Goal: Communication & Community: Answer question/provide support

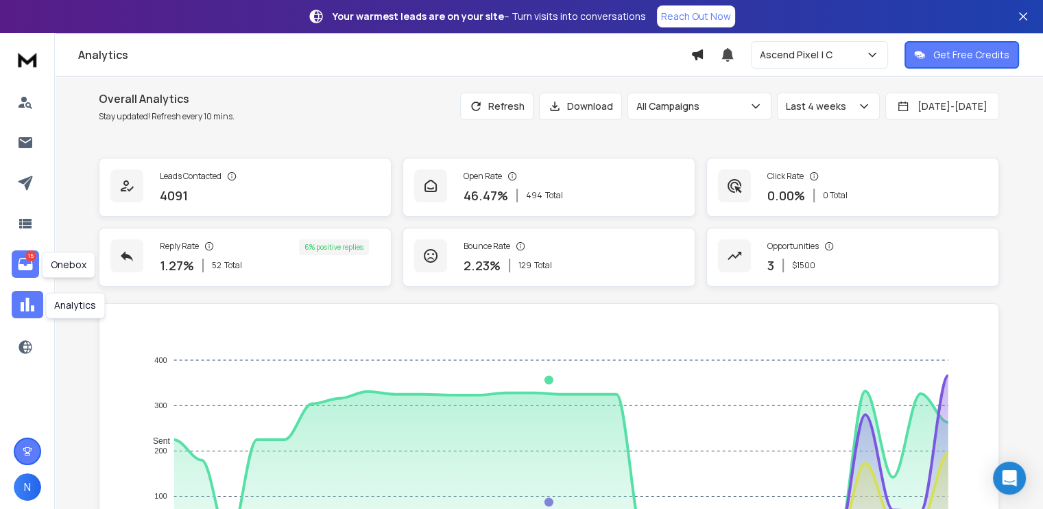
click at [28, 260] on p "15" at bounding box center [30, 255] width 11 height 11
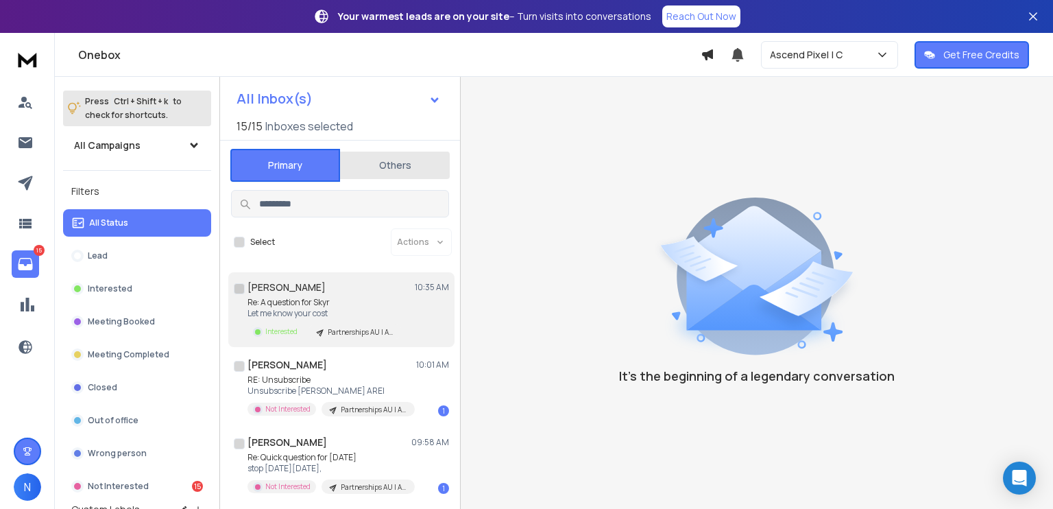
click at [333, 302] on p "Re: A question for Skyr" at bounding box center [324, 302] width 154 height 11
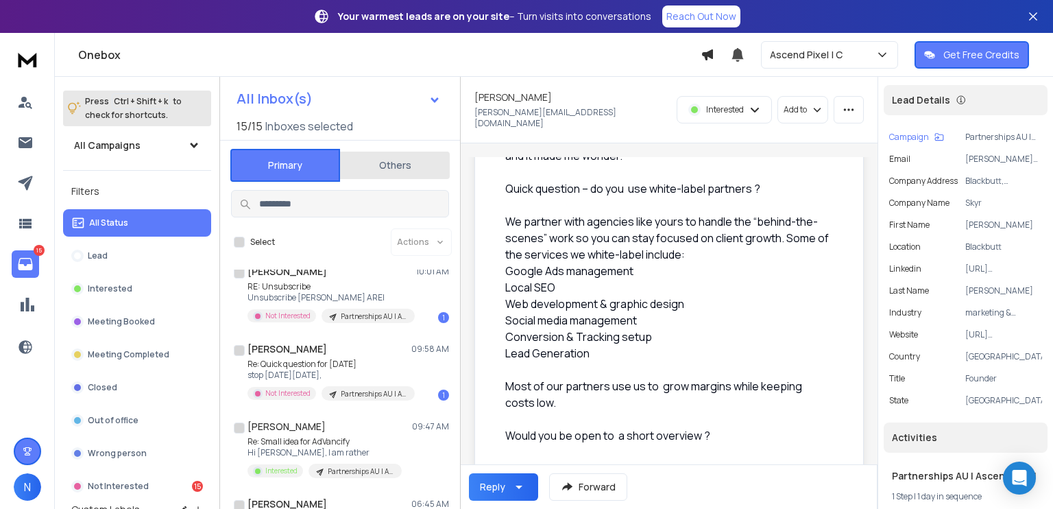
scroll to position [206, 0]
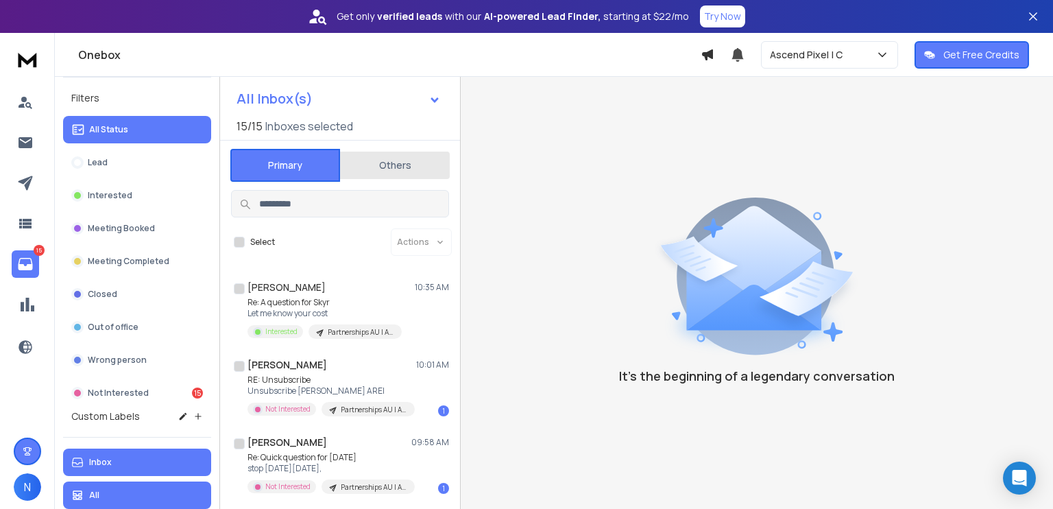
scroll to position [206, 0]
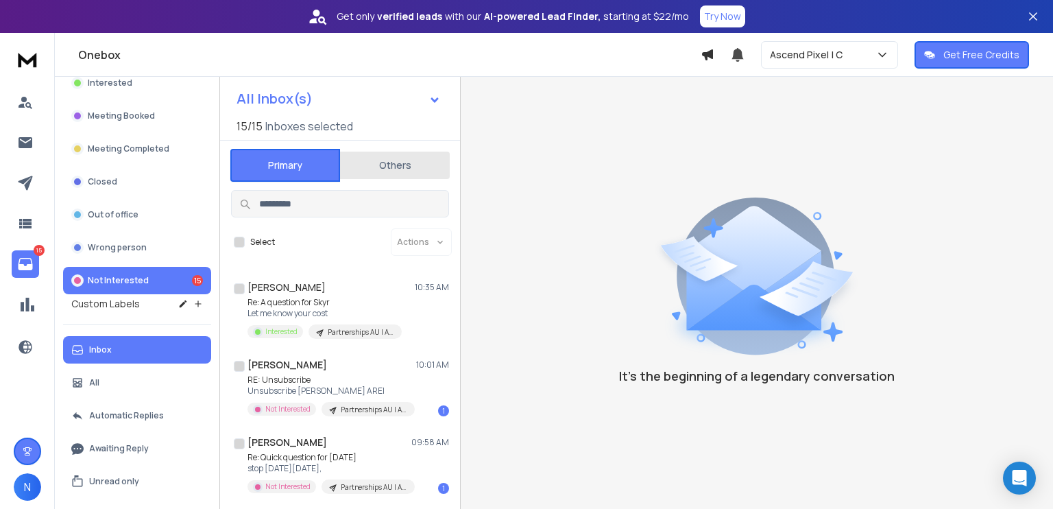
click at [133, 284] on p "Not Interested" at bounding box center [118, 280] width 61 height 11
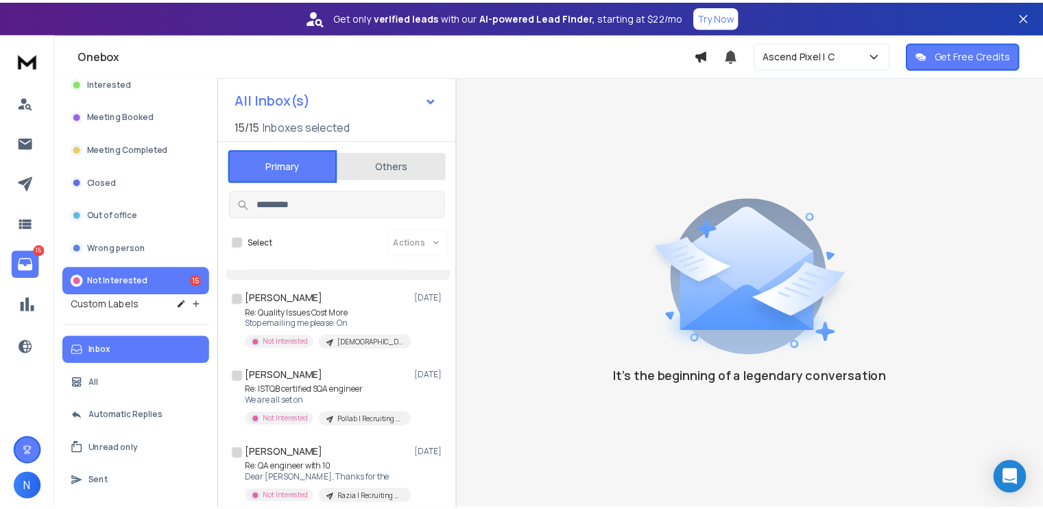
scroll to position [1302, 0]
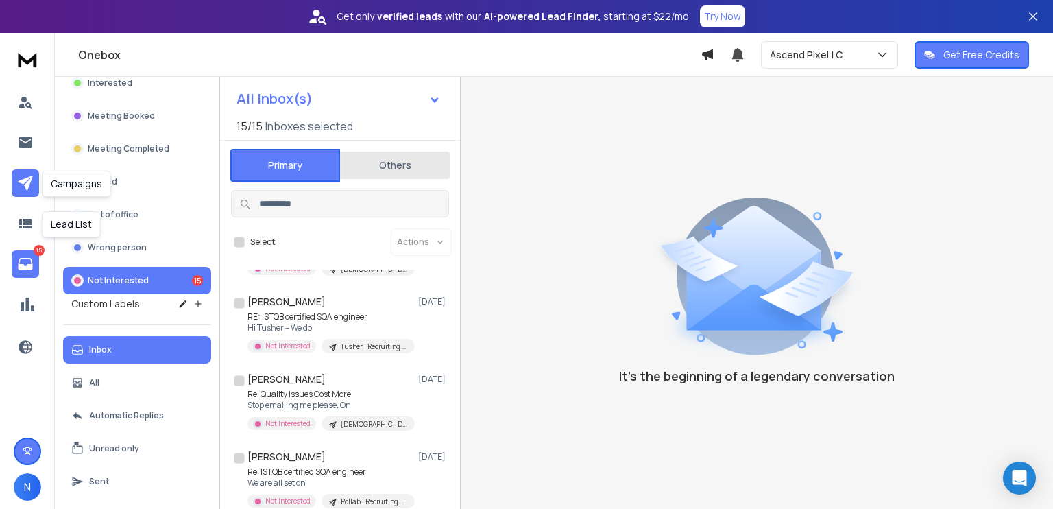
click at [21, 181] on icon at bounding box center [25, 182] width 14 height 14
